Goal: Task Accomplishment & Management: Manage account settings

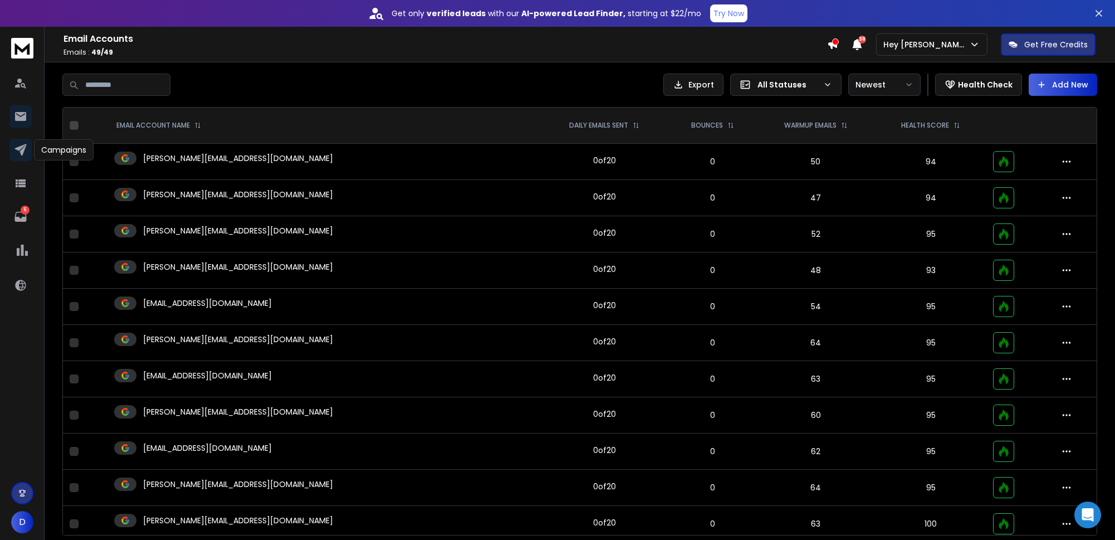
click at [25, 155] on icon at bounding box center [20, 149] width 13 height 13
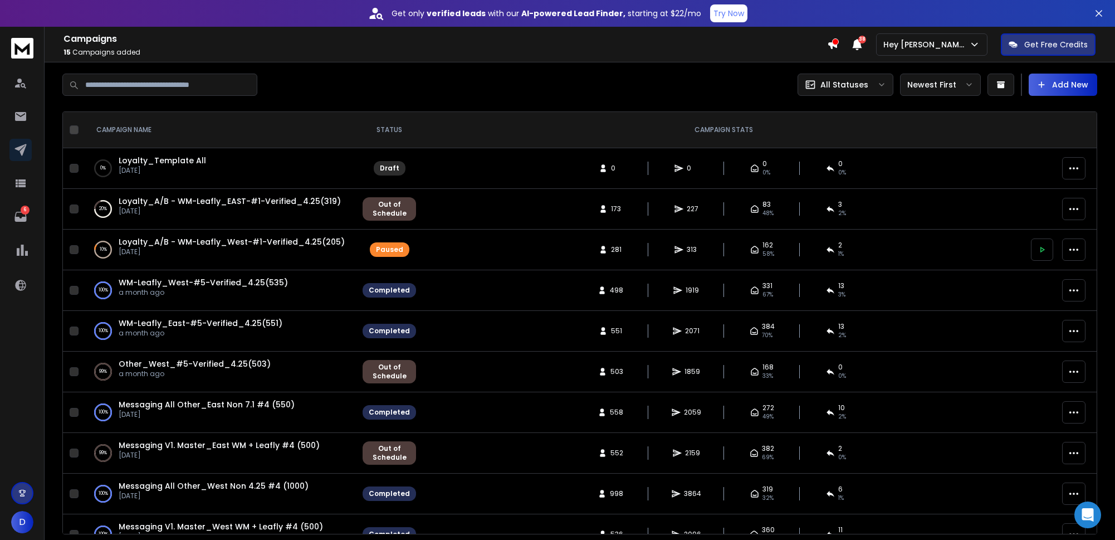
click at [148, 200] on span "Loyalty_A/B - WM-Leafly_EAST-#1-Verified_4.25(319)" at bounding box center [230, 200] width 222 height 11
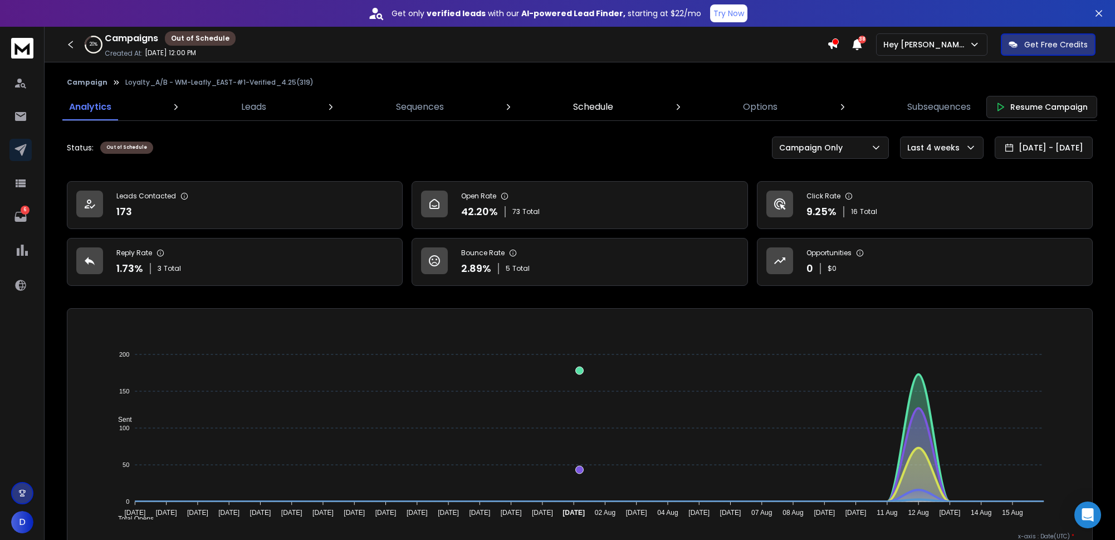
click at [584, 108] on p "Schedule" at bounding box center [593, 106] width 40 height 13
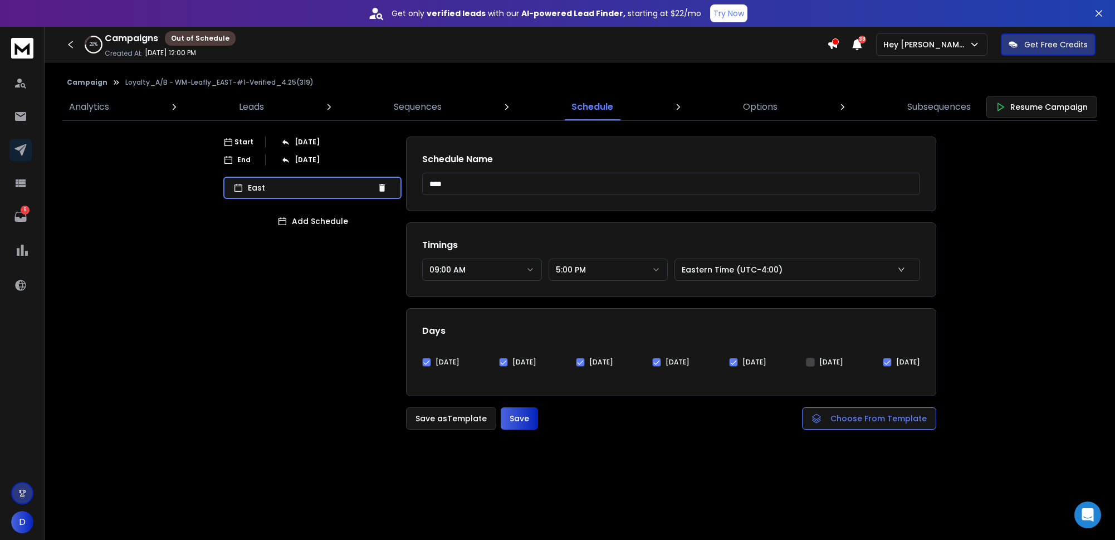
click at [320, 160] on p "Fri Aug 15 2025" at bounding box center [307, 159] width 25 height 9
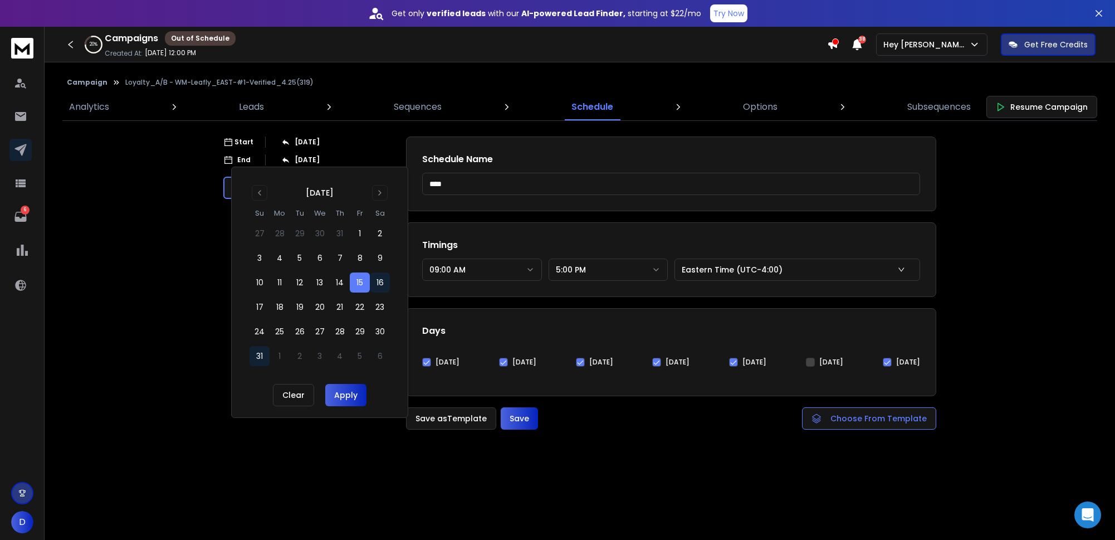
click at [264, 357] on button "31" at bounding box center [259, 356] width 20 height 20
click at [359, 399] on button "Apply" at bounding box center [345, 395] width 41 height 22
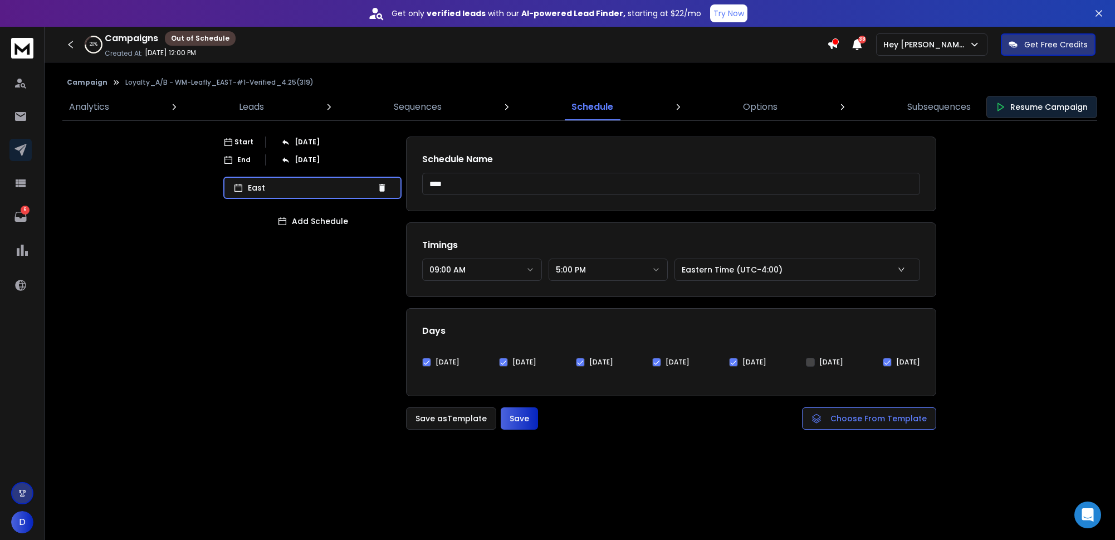
click at [1027, 105] on button "Resume Campaign" at bounding box center [1041, 107] width 111 height 22
drag, startPoint x: 352, startPoint y: 276, endPoint x: 352, endPoint y: 268, distance: 8.4
click at [352, 276] on div "Start Wed Jul 02 2025 End Sun Aug 31 2025 East Add Schedule Schedule Name **** …" at bounding box center [579, 282] width 713 height 293
click at [320, 143] on p "Wed Jul 02 2025" at bounding box center [307, 142] width 25 height 9
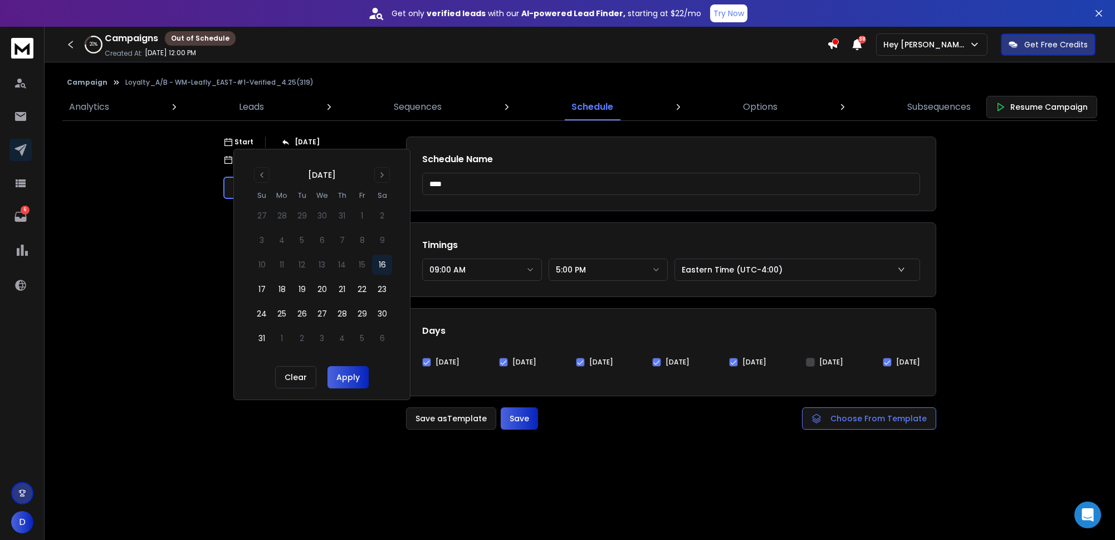
click at [378, 263] on button "16" at bounding box center [382, 264] width 20 height 20
click at [370, 131] on div "Campaign Loyalty_A/B - WM-Leafly_EAST-#1-Verified_4.25(319) Analytics Leads Seq…" at bounding box center [579, 254] width 1035 height 360
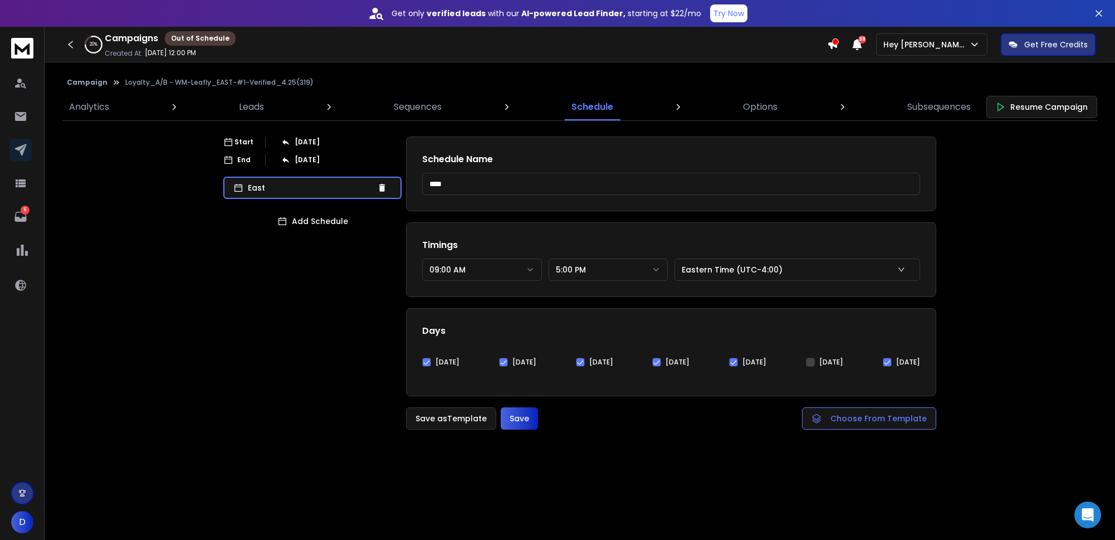
click at [320, 144] on p "Wed Jul 02 2025" at bounding box center [307, 142] width 25 height 9
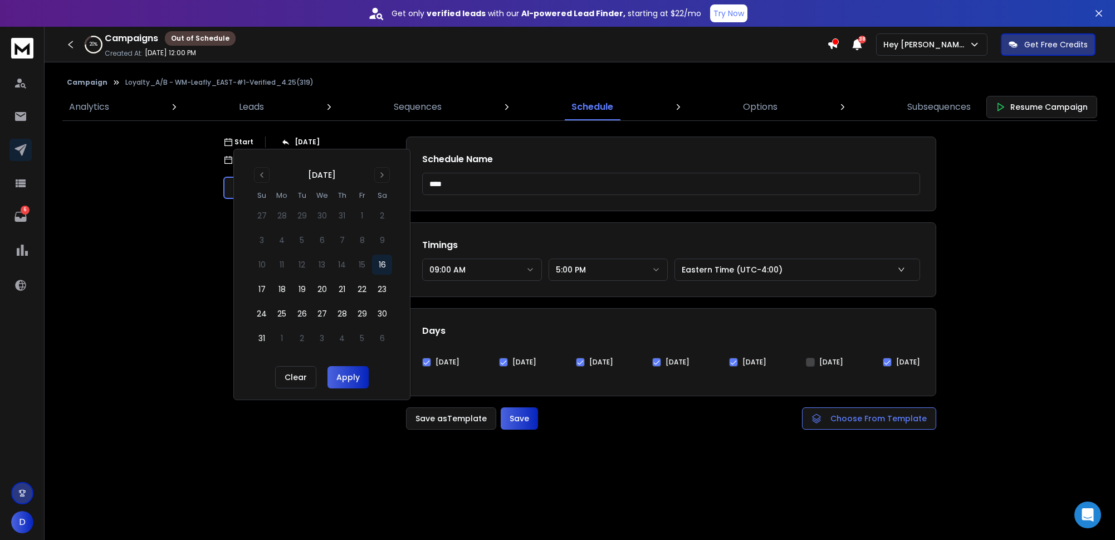
click at [383, 267] on button "16" at bounding box center [382, 264] width 20 height 20
click at [353, 370] on button "Apply" at bounding box center [347, 377] width 41 height 22
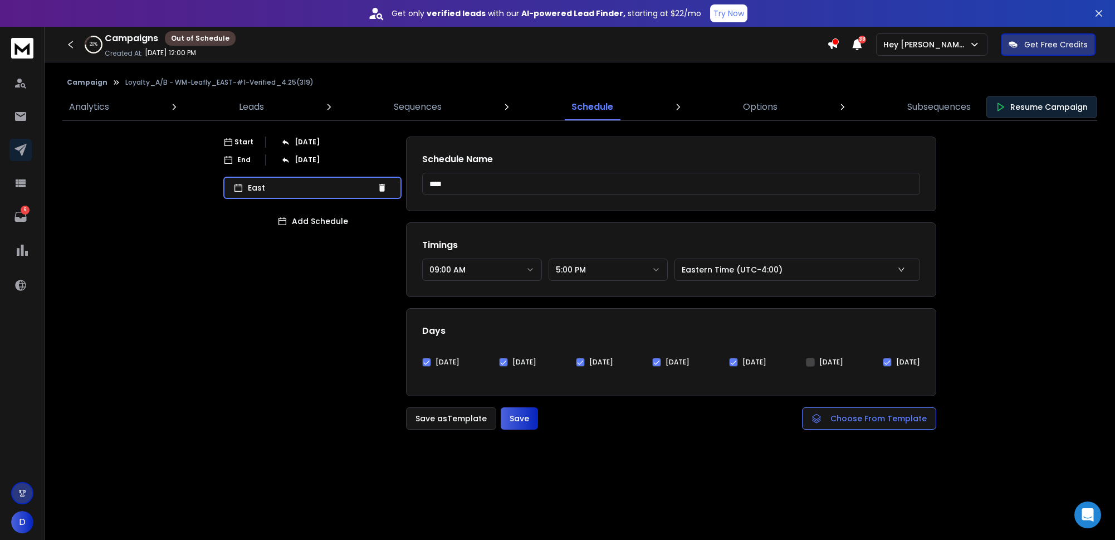
click at [1028, 109] on button "Resume Campaign" at bounding box center [1041, 107] width 111 height 22
click at [1013, 111] on button "Resume Campaign" at bounding box center [1041, 107] width 111 height 22
click at [353, 246] on div "Start Sat Aug 16 2025 End Sun Aug 31 2025 East Add Schedule Schedule Name **** …" at bounding box center [579, 282] width 713 height 293
click at [320, 138] on p "Sat Aug 16 2025" at bounding box center [307, 142] width 25 height 9
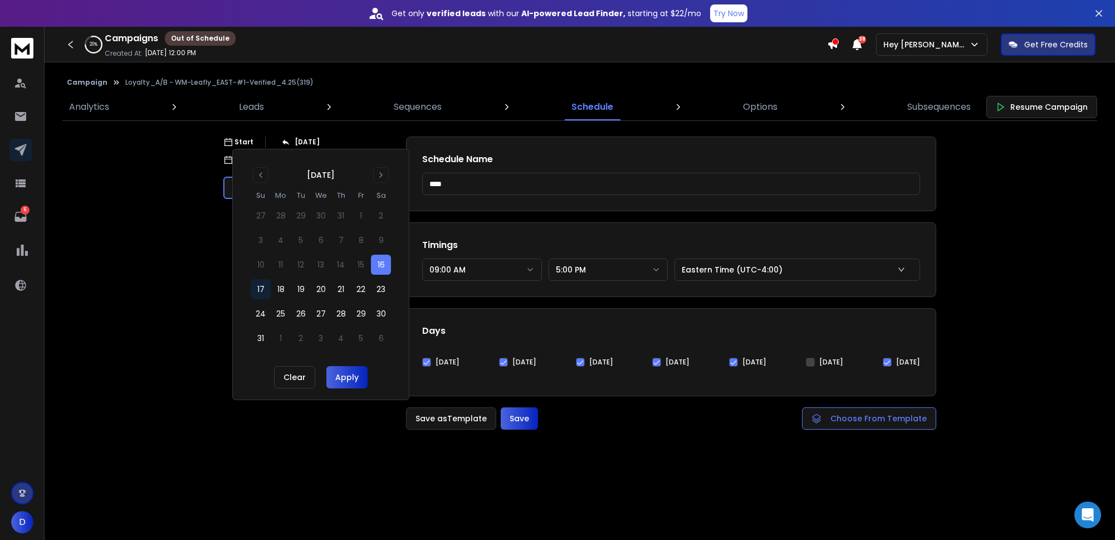
click at [260, 290] on button "17" at bounding box center [261, 289] width 20 height 20
click at [355, 385] on button "Apply" at bounding box center [346, 377] width 41 height 22
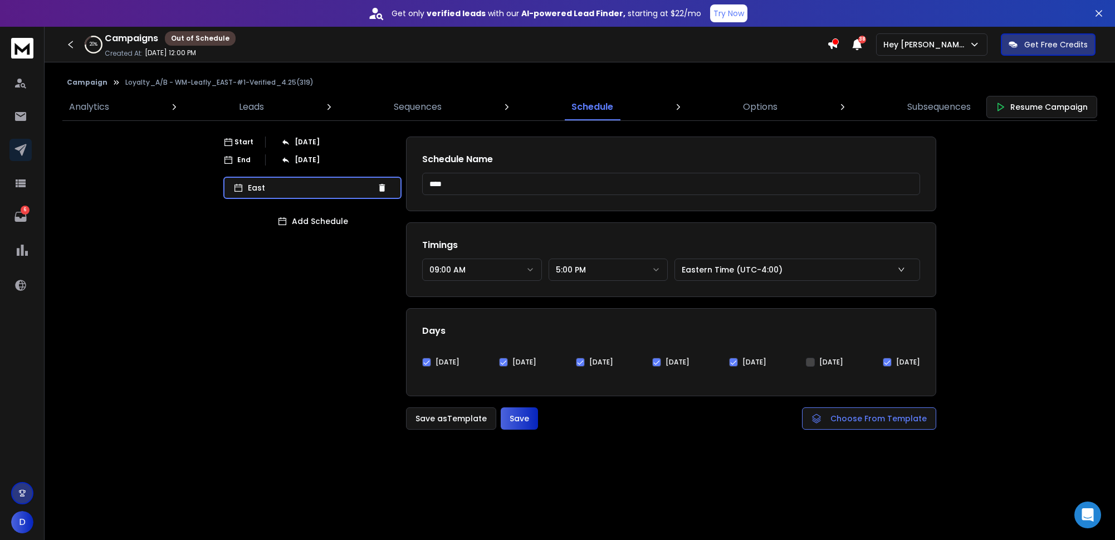
click at [320, 163] on p "Sun Aug 31 2025" at bounding box center [307, 159] width 25 height 9
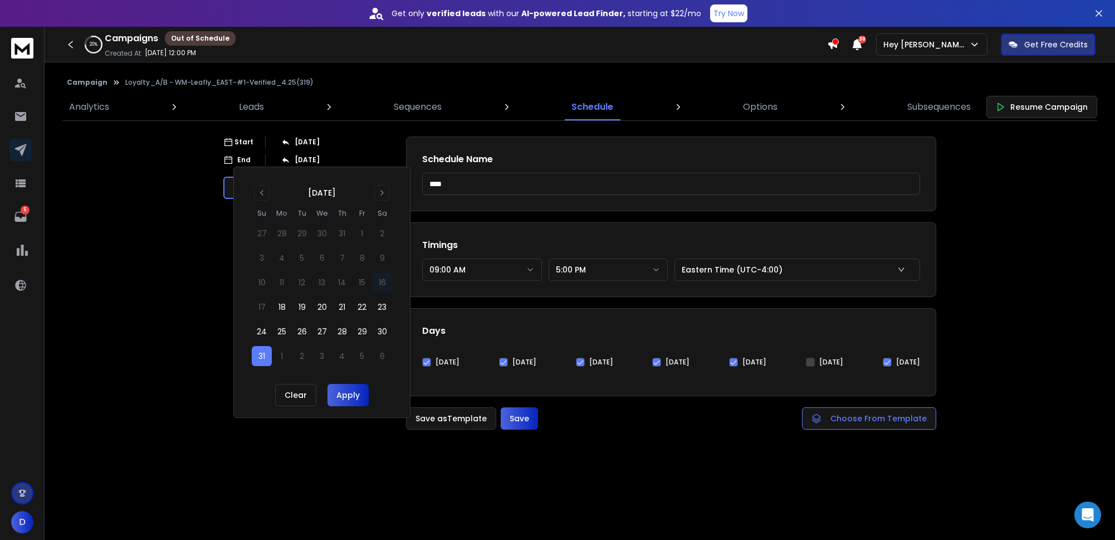
drag, startPoint x: 348, startPoint y: 391, endPoint x: 354, endPoint y: 390, distance: 6.2
click at [350, 390] on button "Apply" at bounding box center [347, 395] width 41 height 22
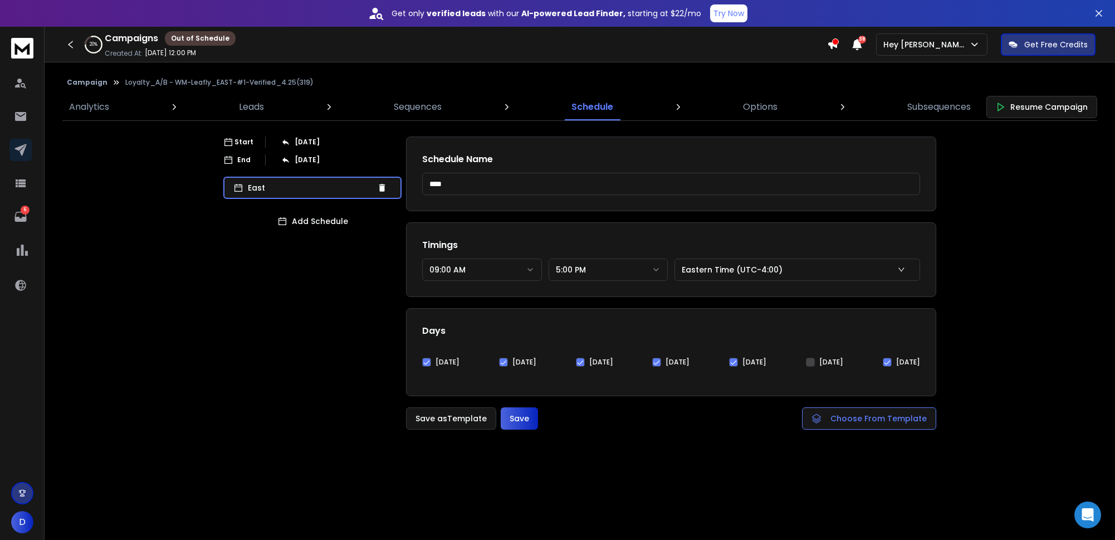
click at [974, 476] on div "Get only verified leads with our AI-powered Lead Finder, starting at $22/mo Try…" at bounding box center [557, 270] width 1115 height 540
click at [1020, 112] on button "Resume Campaign" at bounding box center [1041, 107] width 111 height 22
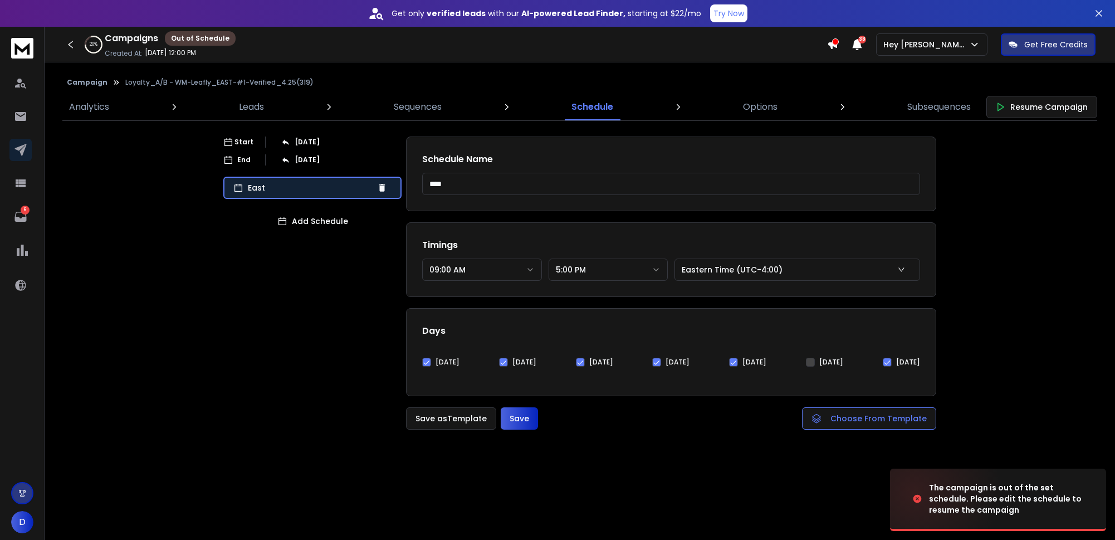
click at [290, 195] on div "East" at bounding box center [312, 188] width 178 height 22
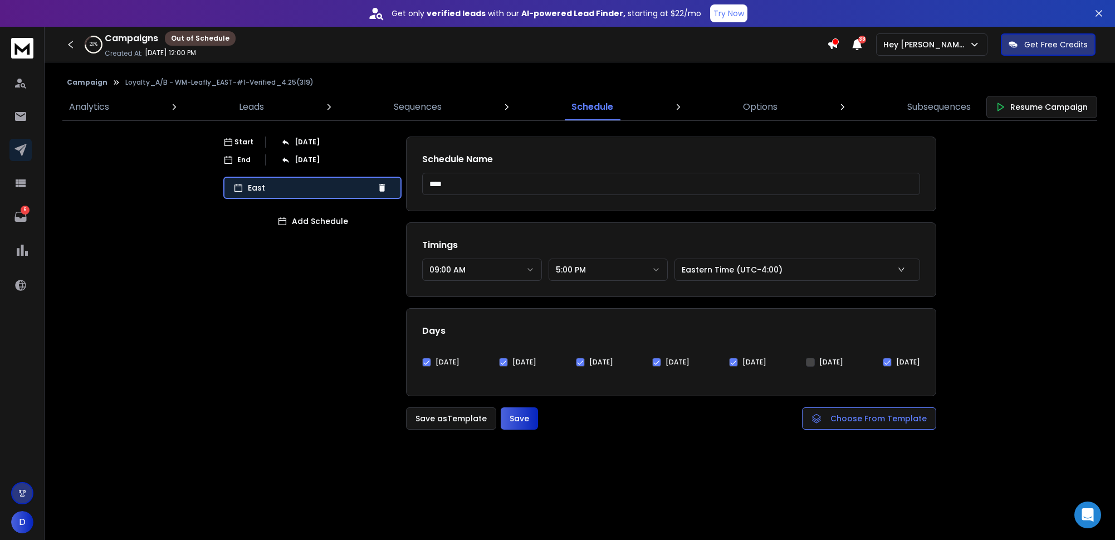
click at [379, 184] on icon at bounding box center [382, 188] width 10 height 10
type input "**********"
click at [306, 222] on button "Add Schedule" at bounding box center [312, 221] width 178 height 22
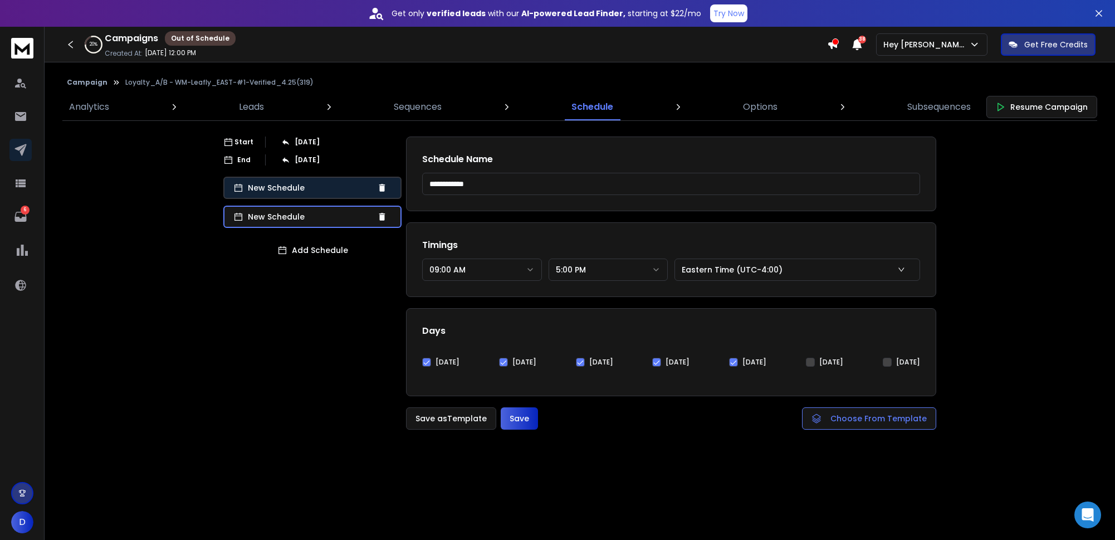
click at [378, 192] on icon at bounding box center [382, 188] width 10 height 10
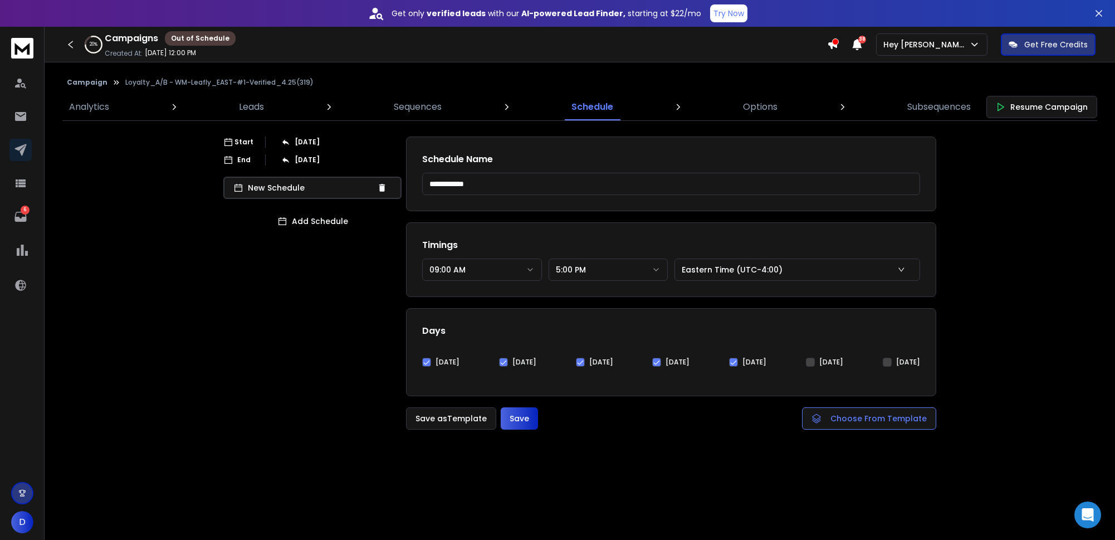
click at [374, 161] on div "End Sun Aug 31 2025" at bounding box center [312, 159] width 178 height 11
click at [383, 190] on icon at bounding box center [382, 188] width 6 height 8
click at [335, 219] on button "Add Schedule" at bounding box center [312, 221] width 178 height 22
click at [500, 188] on input "**********" at bounding box center [671, 184] width 498 height 22
drag, startPoint x: 507, startPoint y: 189, endPoint x: 429, endPoint y: 185, distance: 78.0
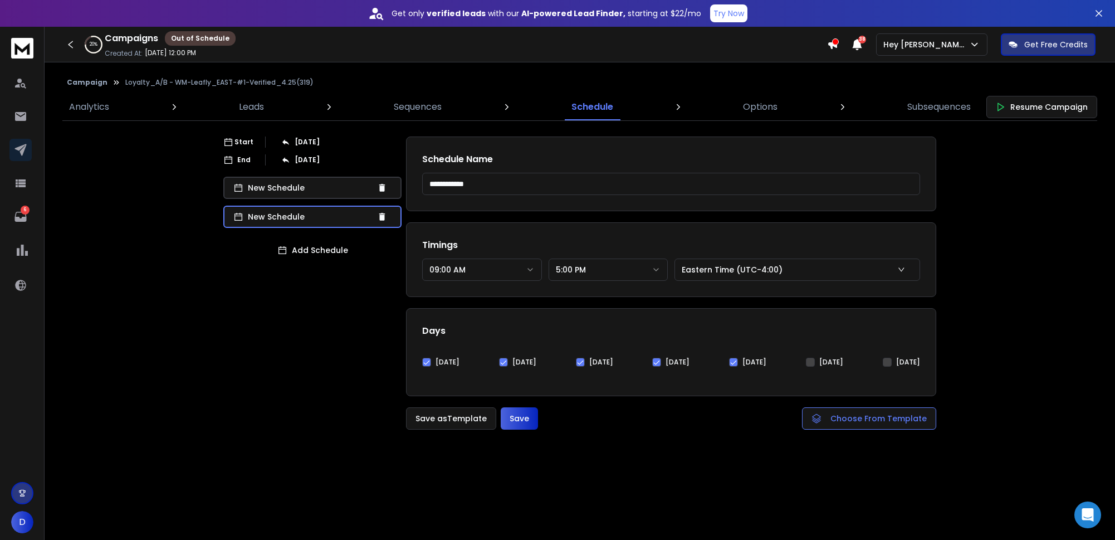
click at [429, 185] on input "**********" at bounding box center [671, 184] width 498 height 22
click at [501, 407] on button "Save" at bounding box center [519, 418] width 37 height 22
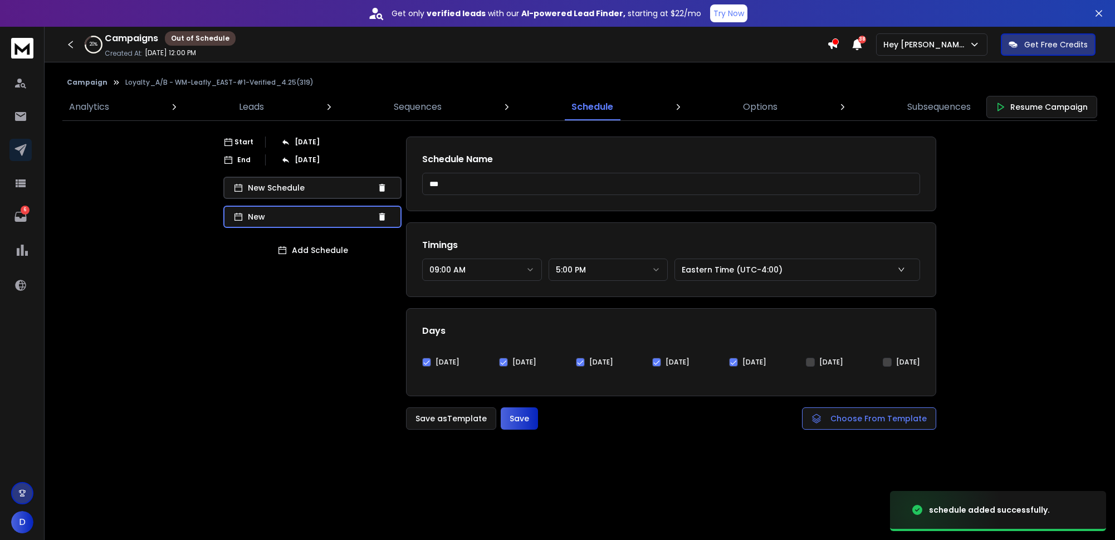
click at [373, 276] on div "Start Sun Aug 17 2025 End Sun Aug 31 2025 New Schedule New Add Schedule Schedul…" at bounding box center [579, 282] width 713 height 293
click at [522, 426] on button "Save" at bounding box center [519, 418] width 37 height 22
click at [321, 206] on div "New" at bounding box center [312, 216] width 178 height 22
click at [321, 213] on p "New" at bounding box center [310, 216] width 125 height 11
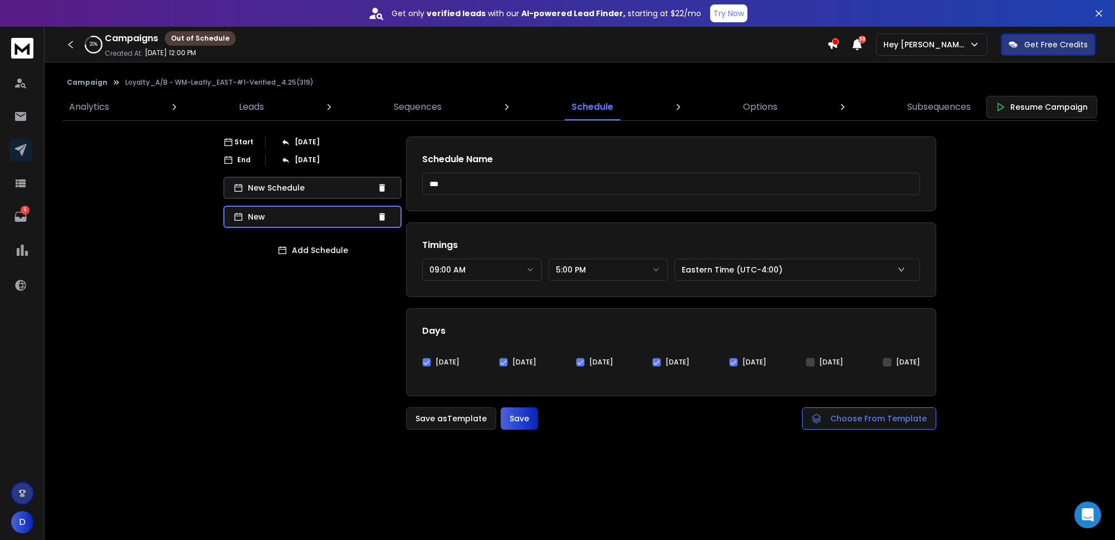
click at [888, 364] on button "Sunday" at bounding box center [887, 361] width 9 height 9
click at [533, 413] on button "Save" at bounding box center [519, 418] width 37 height 22
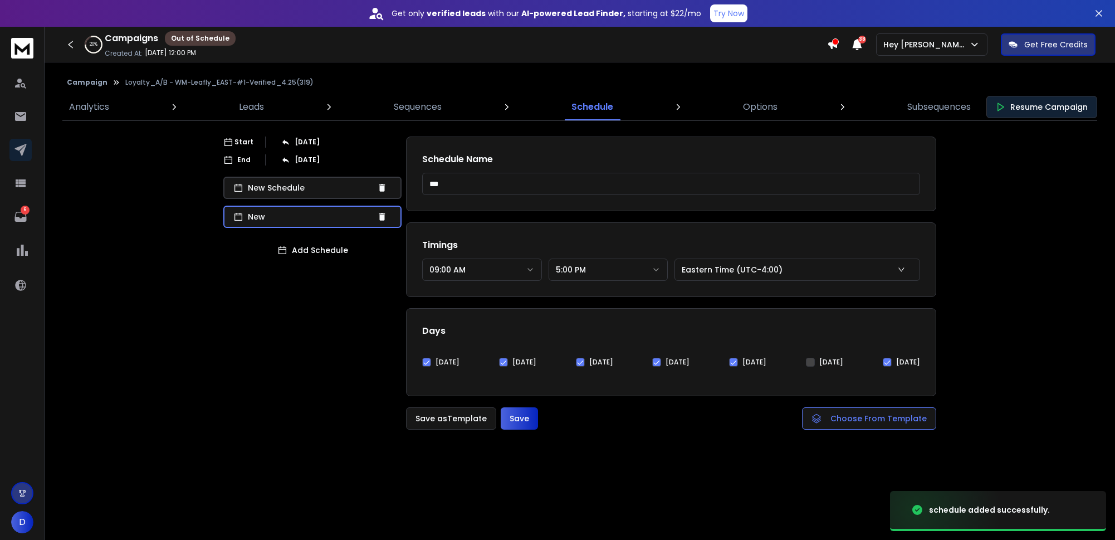
click at [1017, 109] on button "Resume Campaign" at bounding box center [1041, 107] width 111 height 22
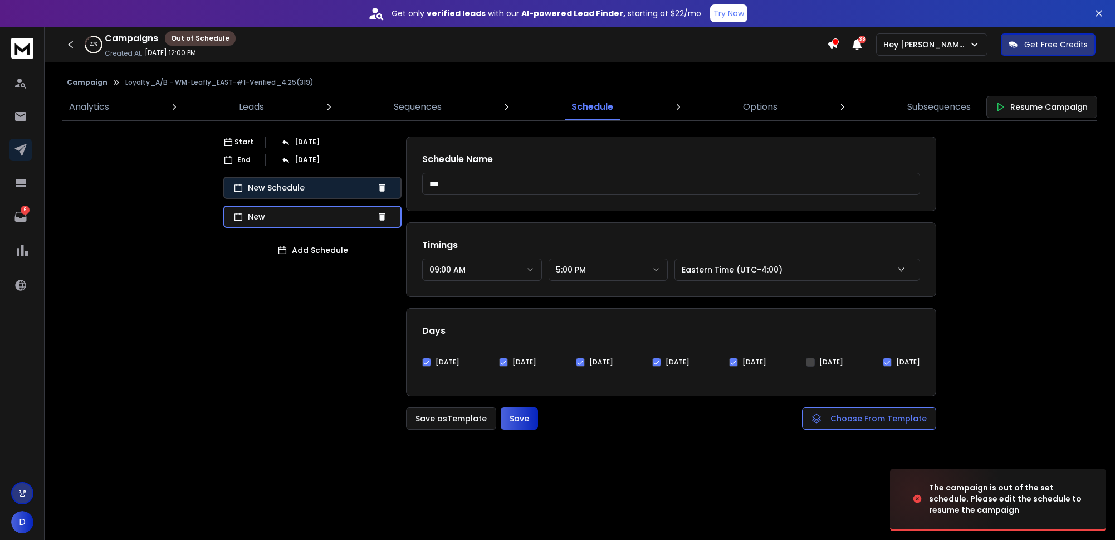
click at [378, 192] on icon at bounding box center [382, 188] width 10 height 10
type input "**********"
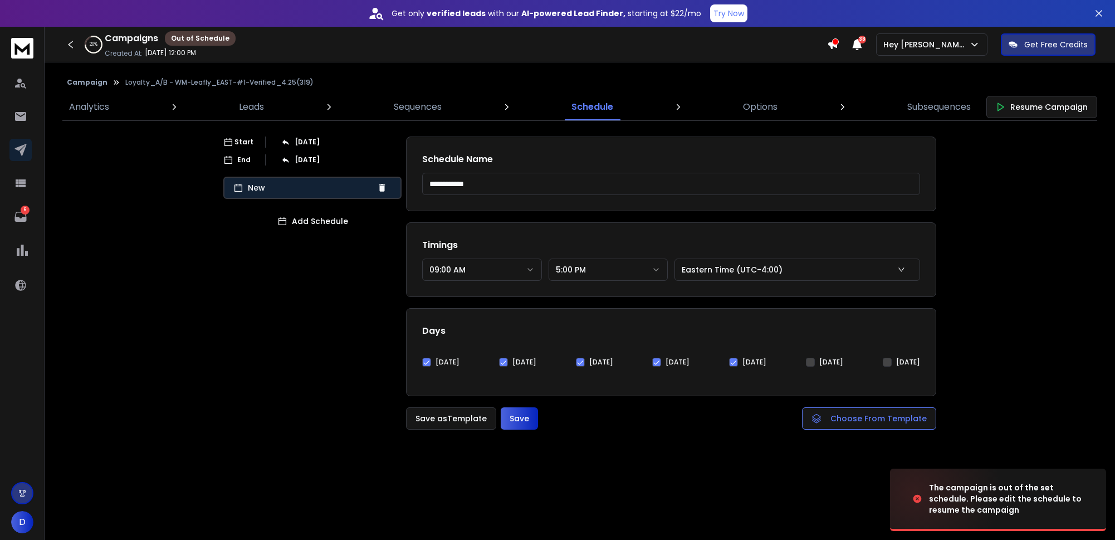
click at [379, 189] on icon at bounding box center [382, 188] width 10 height 10
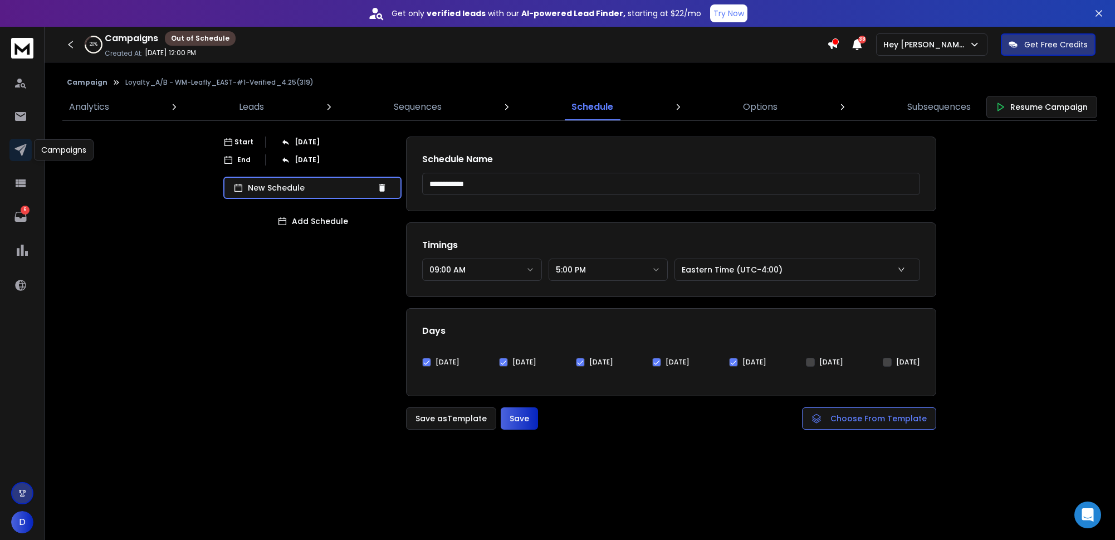
click at [25, 154] on icon at bounding box center [20, 149] width 13 height 13
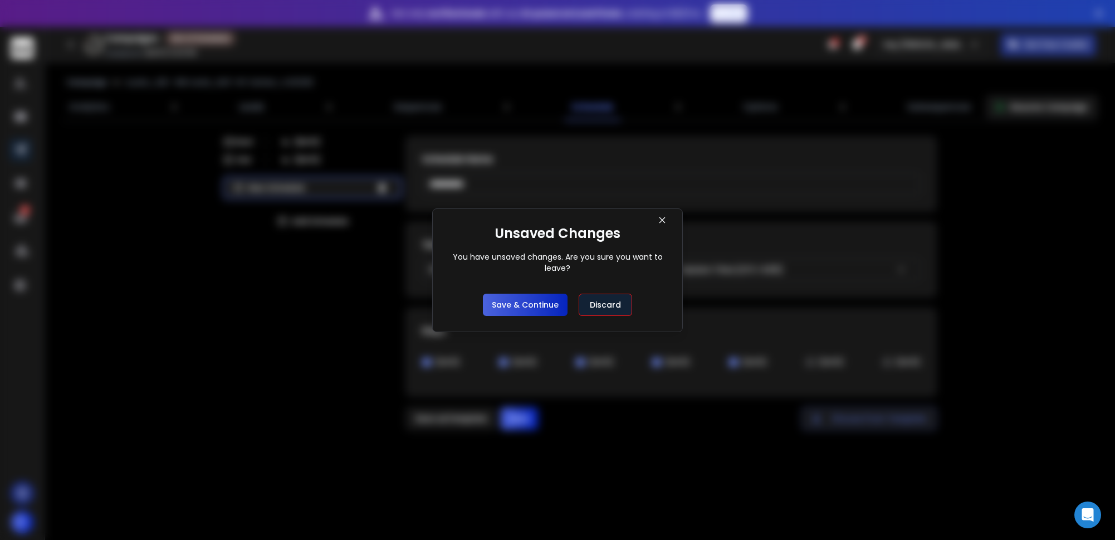
click at [593, 301] on button "Discard" at bounding box center [605, 304] width 53 height 22
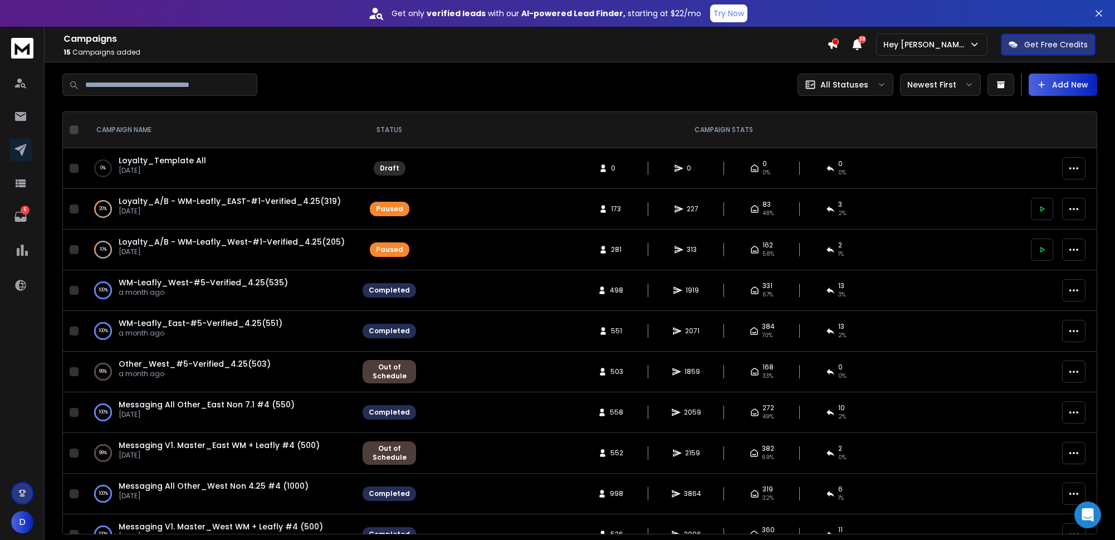
click at [286, 205] on span "Loyalty_A/B - WM-Leafly_EAST-#1-Verified_4.25(319)" at bounding box center [230, 200] width 222 height 11
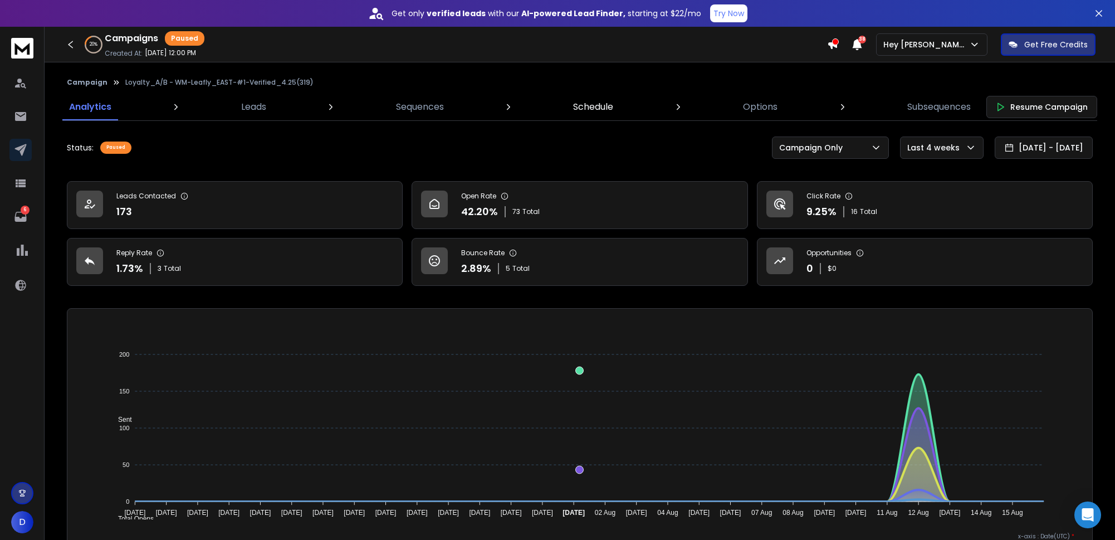
click at [602, 100] on p "Schedule" at bounding box center [593, 106] width 40 height 13
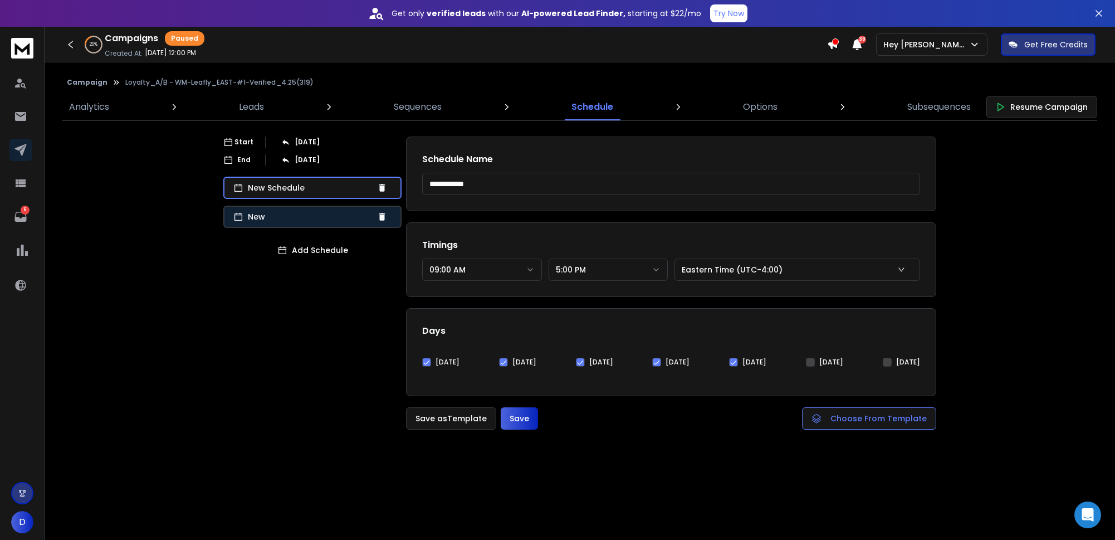
click at [380, 213] on icon at bounding box center [382, 217] width 6 height 8
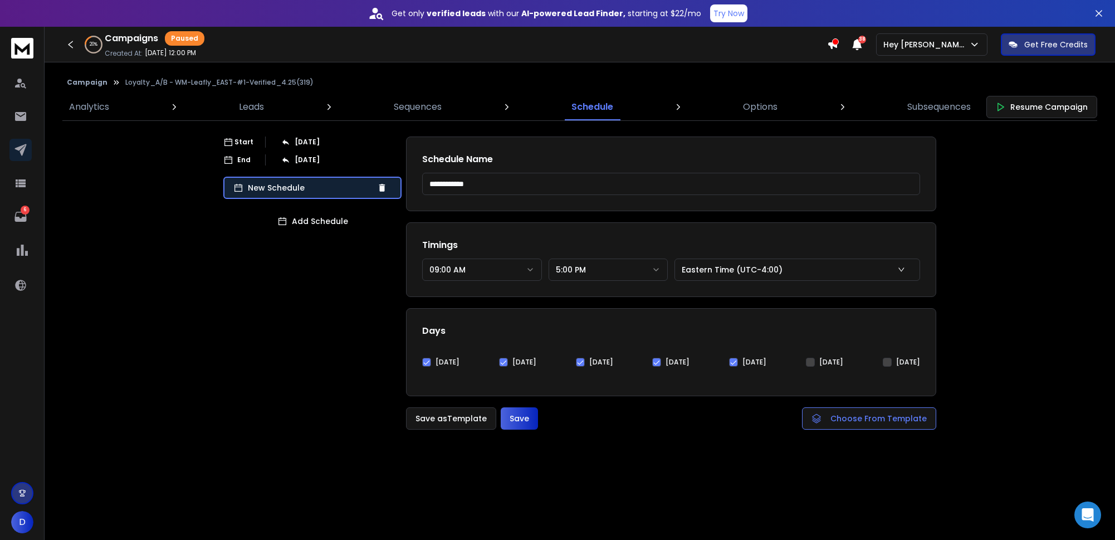
click at [380, 189] on icon at bounding box center [382, 188] width 6 height 8
click at [383, 187] on icon at bounding box center [382, 188] width 6 height 8
click at [1056, 114] on button "Resume Campaign" at bounding box center [1041, 107] width 111 height 22
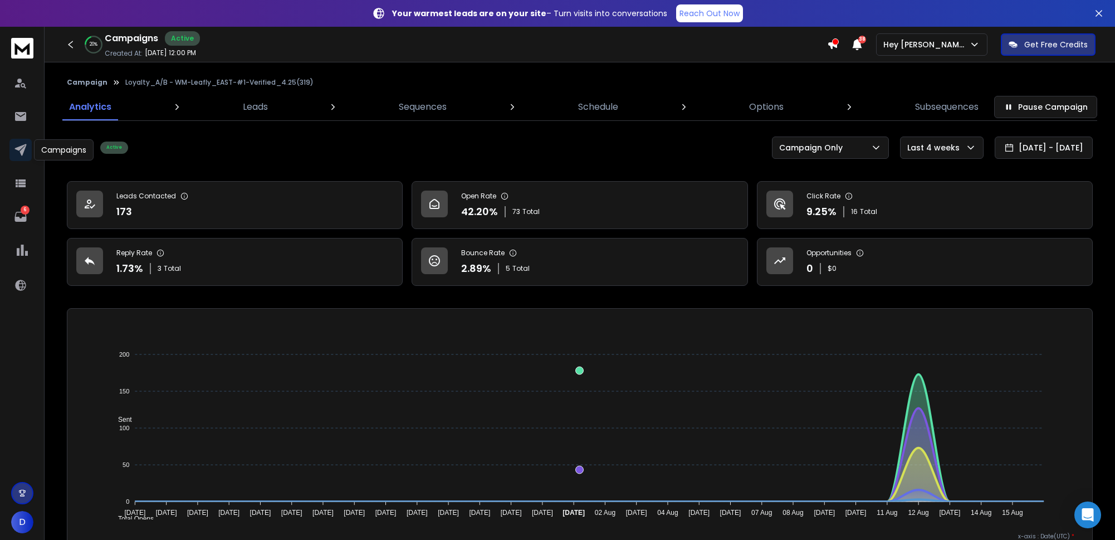
click at [21, 156] on icon at bounding box center [20, 149] width 13 height 13
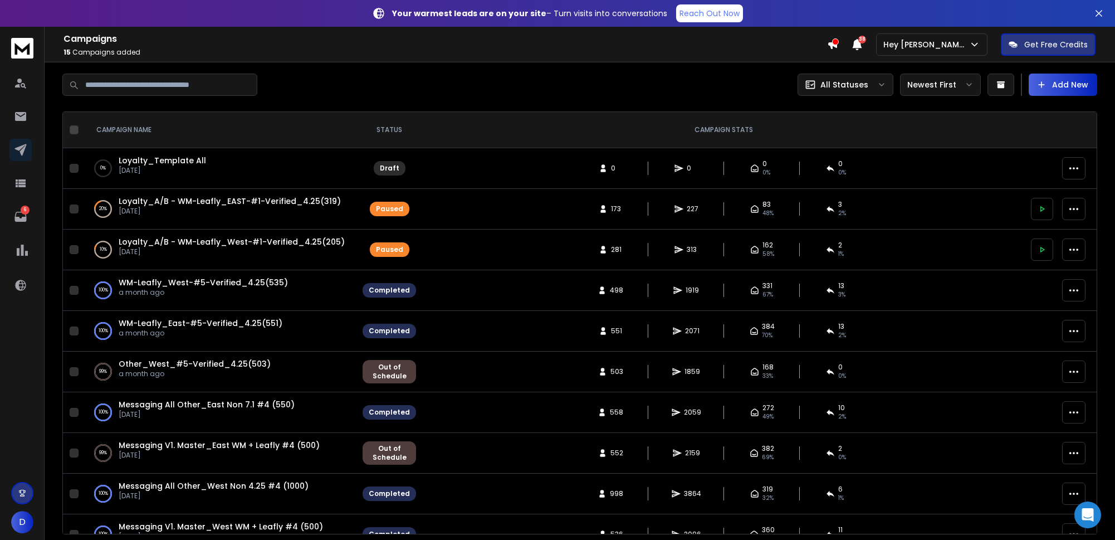
click at [282, 242] on span "Loyalty_A/B - WM-Leafly_West-#1-Verified_4.25(205)" at bounding box center [232, 241] width 226 height 11
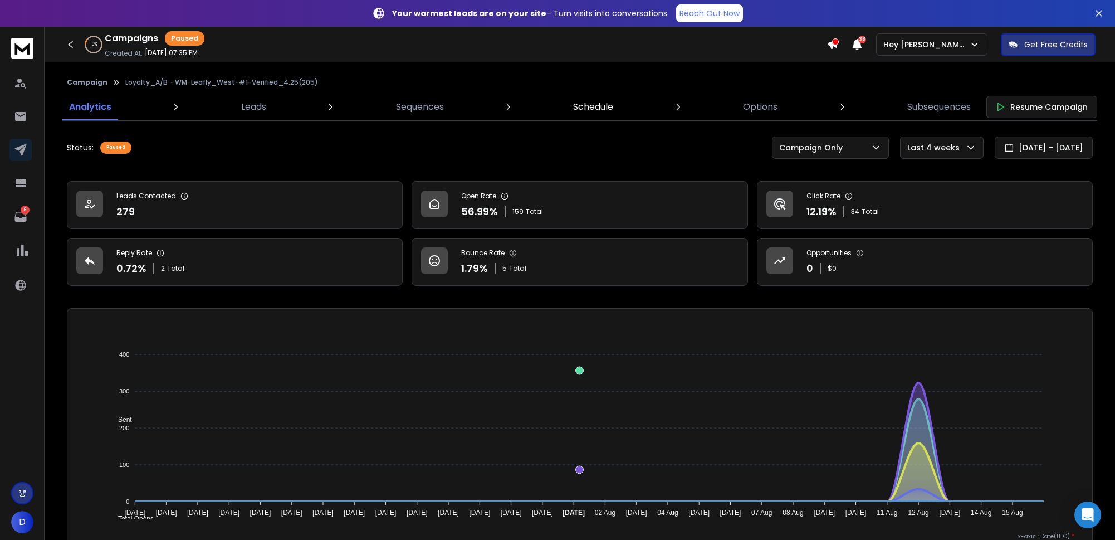
click at [572, 106] on link "Schedule" at bounding box center [592, 107] width 53 height 27
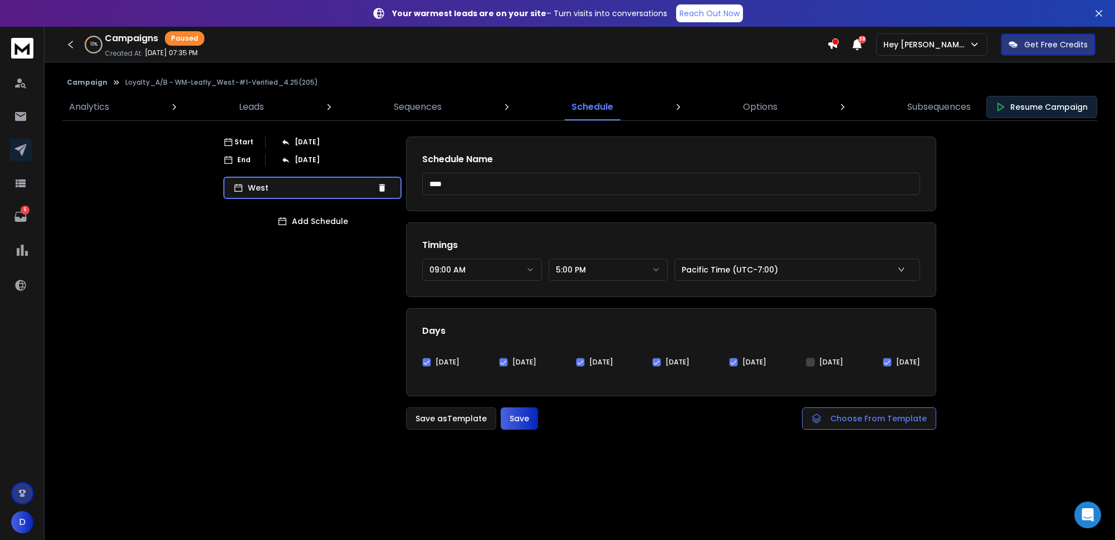
click at [1026, 112] on button "Resume Campaign" at bounding box center [1041, 107] width 111 height 22
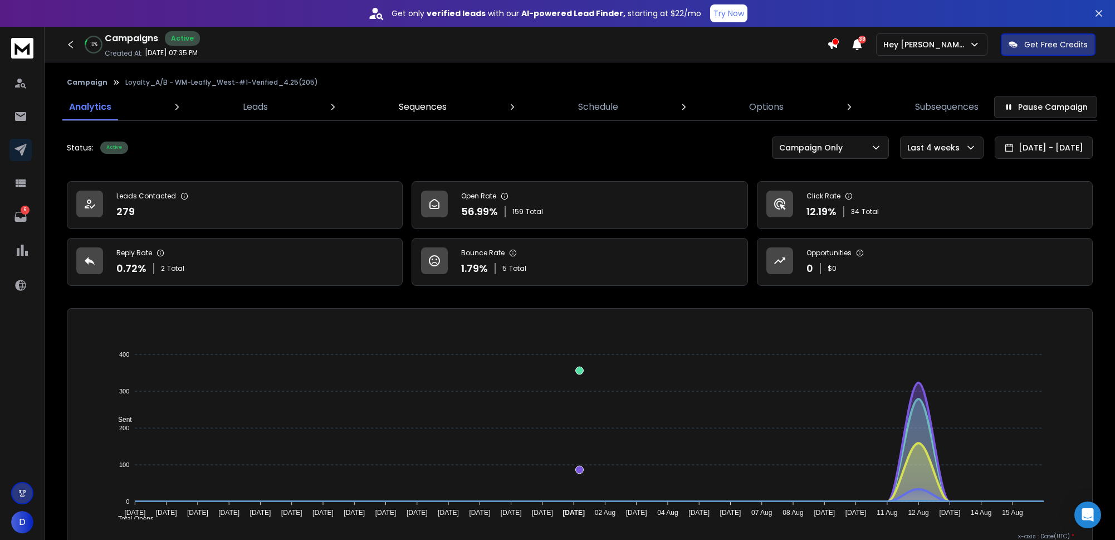
click at [414, 112] on p "Sequences" at bounding box center [423, 106] width 48 height 13
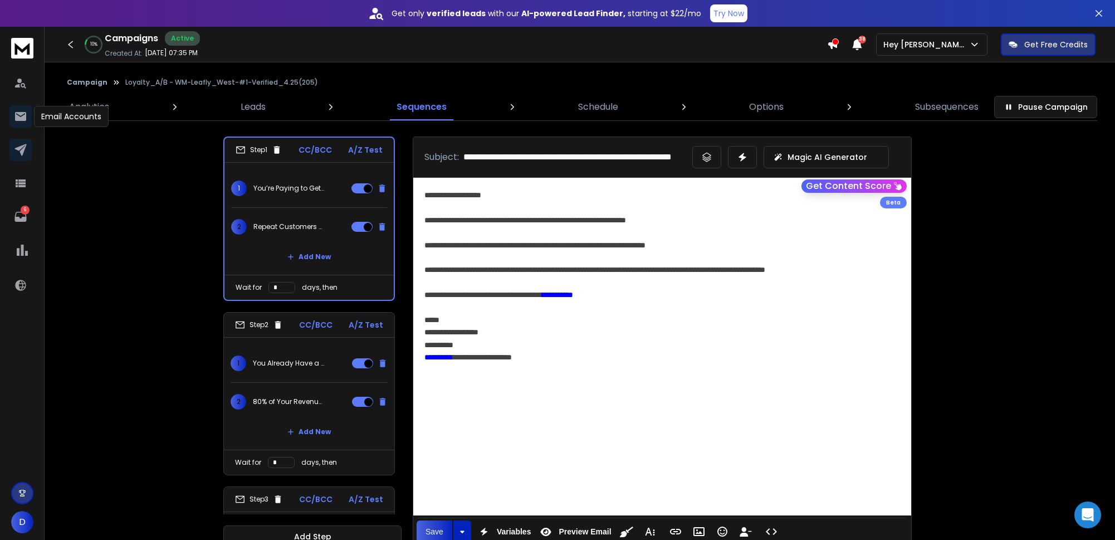
click at [18, 119] on icon at bounding box center [20, 116] width 11 height 9
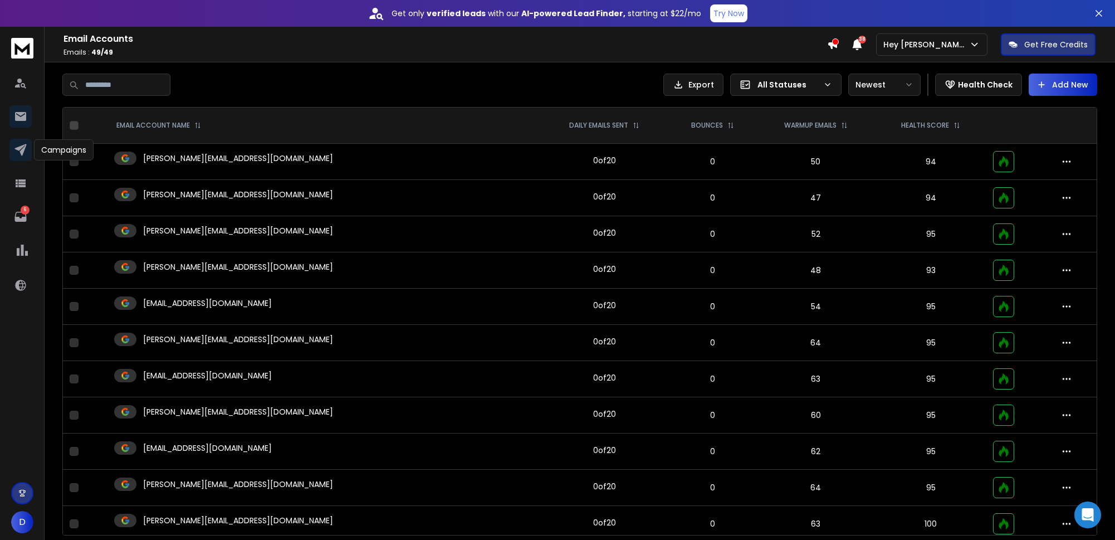
click at [25, 147] on icon at bounding box center [20, 149] width 13 height 13
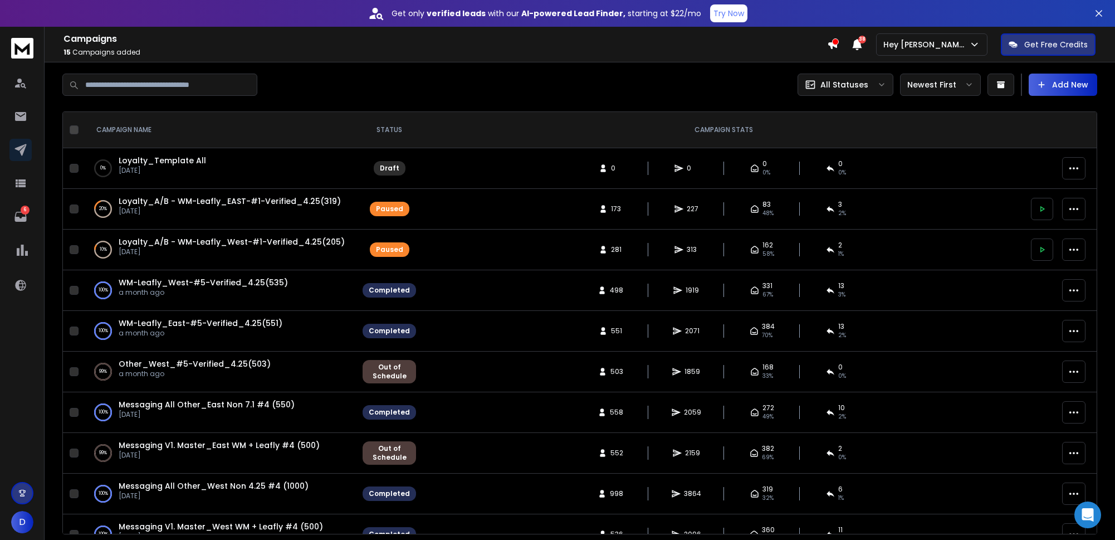
click at [1038, 206] on icon at bounding box center [1042, 209] width 10 height 10
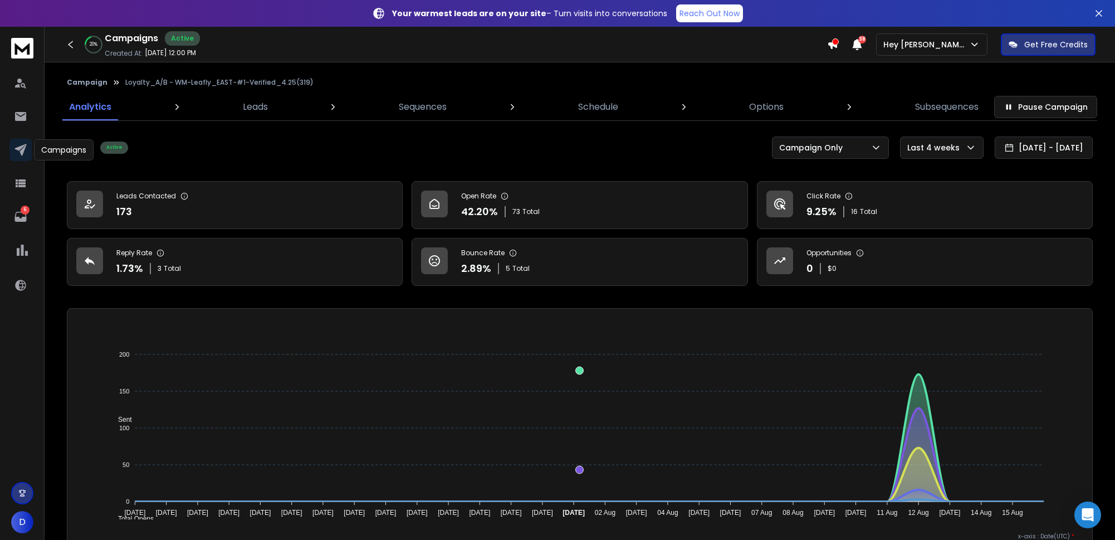
click at [20, 144] on icon at bounding box center [20, 149] width 13 height 13
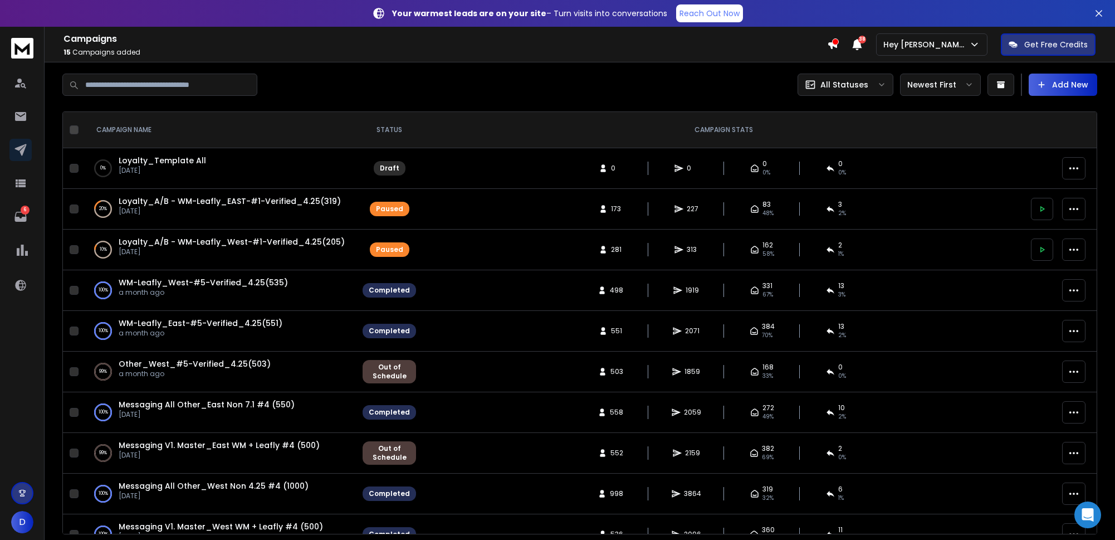
click at [300, 249] on p "[DATE]" at bounding box center [232, 251] width 226 height 9
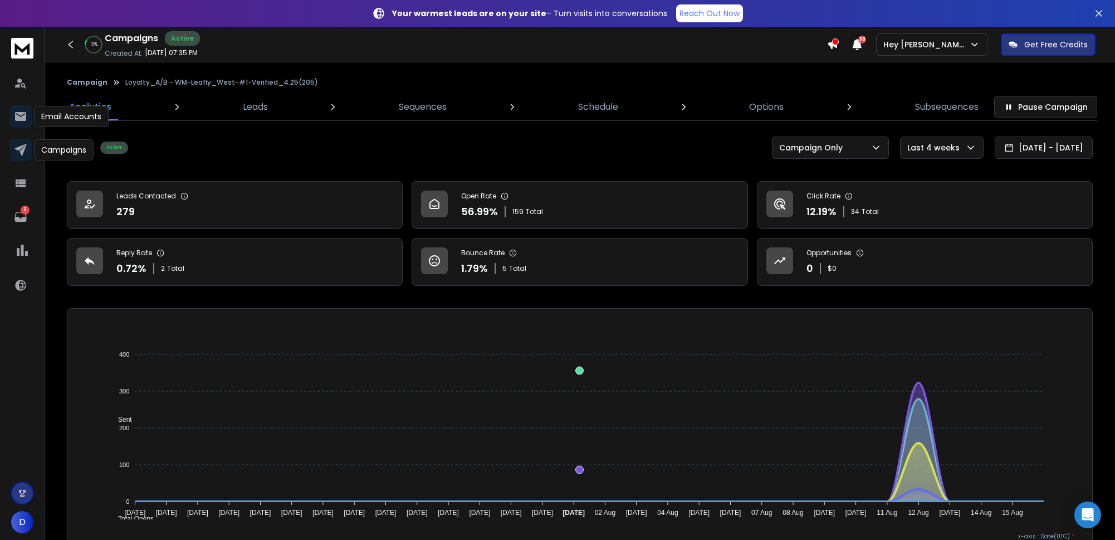
click at [18, 123] on link at bounding box center [20, 116] width 22 height 22
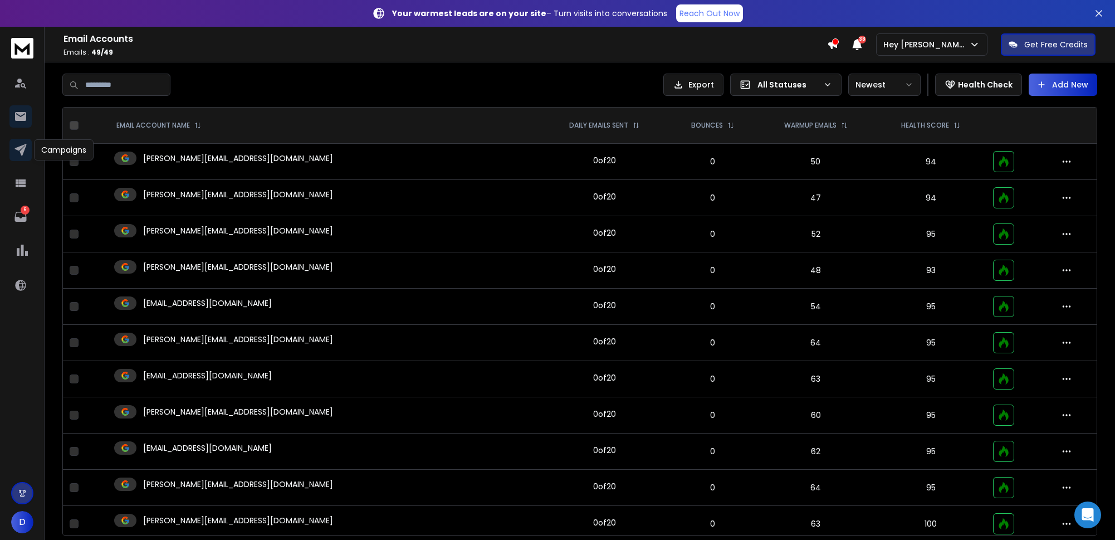
click at [24, 151] on icon at bounding box center [20, 149] width 13 height 13
